Goal: Navigation & Orientation: Find specific page/section

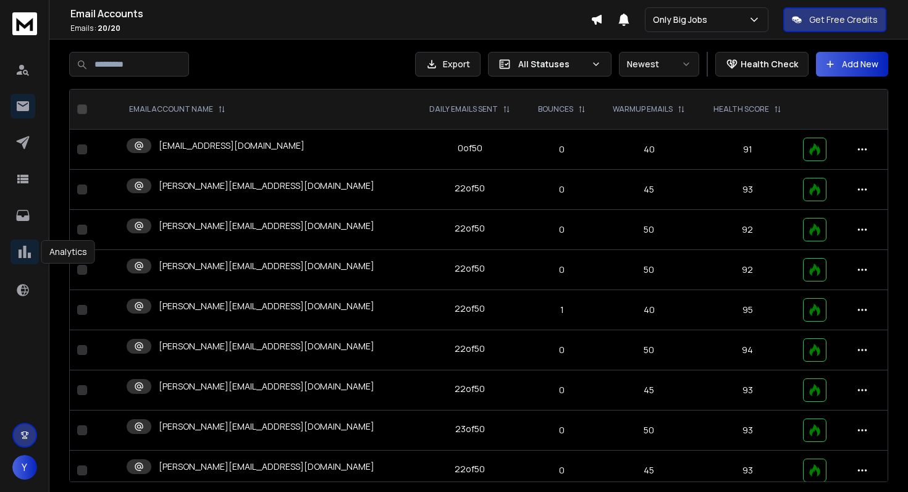
click at [25, 258] on icon at bounding box center [25, 252] width 12 height 12
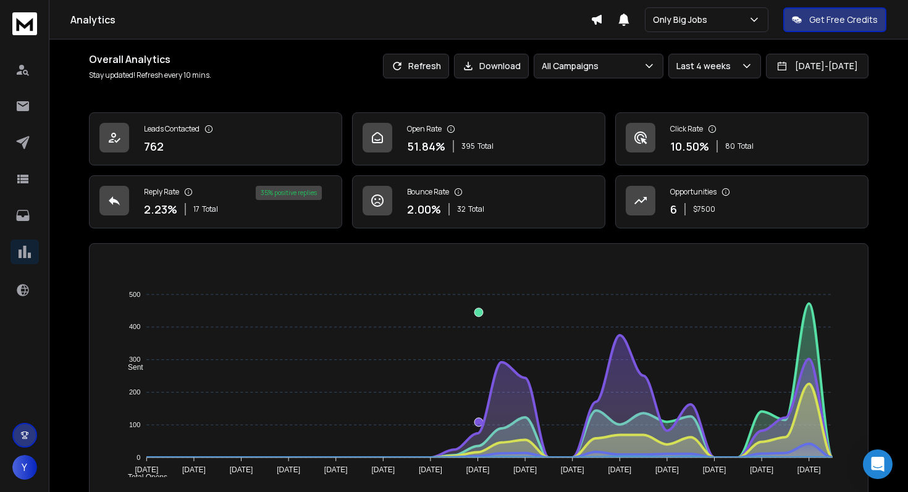
click at [26, 229] on div at bounding box center [25, 217] width 28 height 29
click at [25, 224] on link at bounding box center [23, 215] width 25 height 25
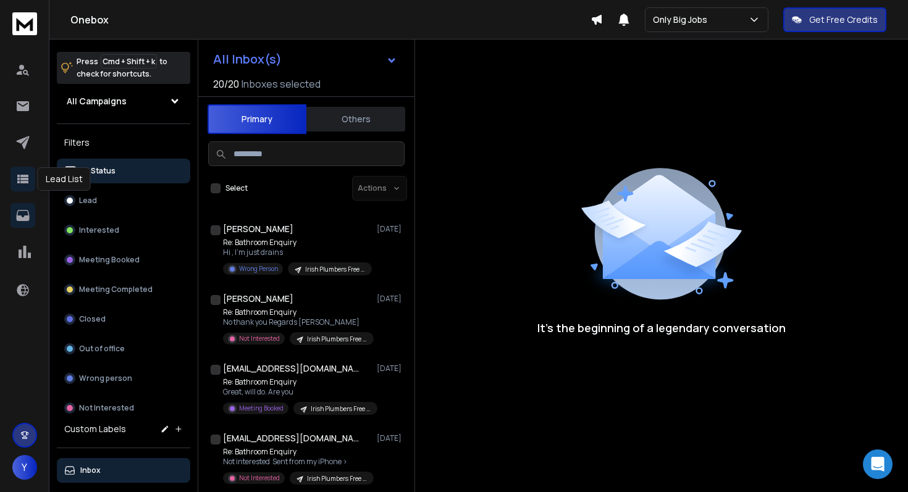
click at [23, 186] on icon at bounding box center [22, 179] width 15 height 15
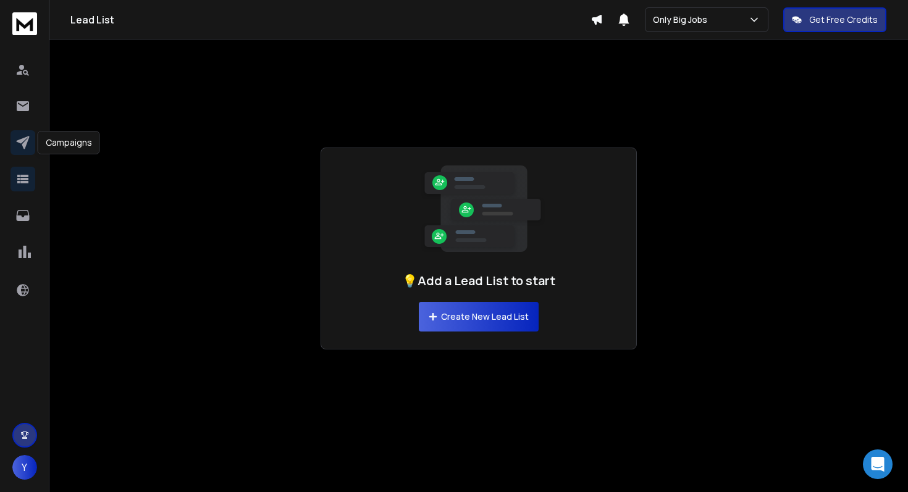
click at [21, 150] on link at bounding box center [23, 142] width 25 height 25
